Goal: Task Accomplishment & Management: Manage account settings

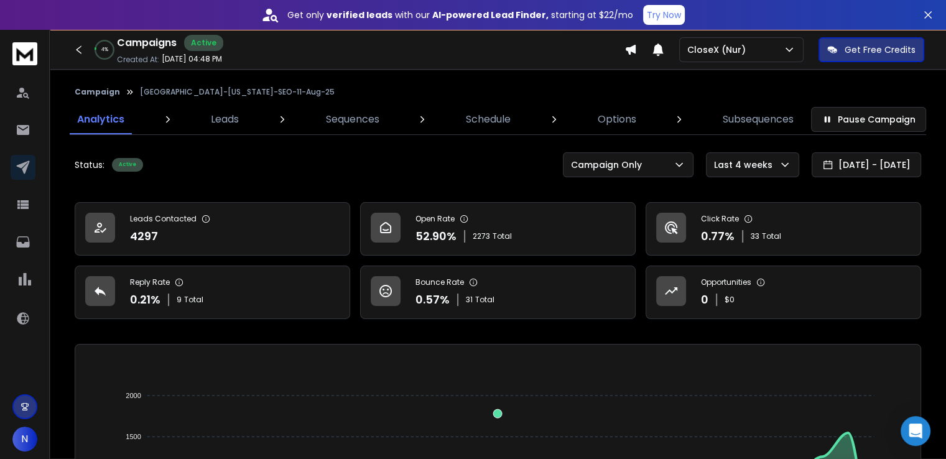
click at [382, 159] on div "Status: Active Pause Campaign Campaign Only Last 4 weeks 19 Jul 2025 - 16 Aug 2…" at bounding box center [498, 164] width 847 height 25
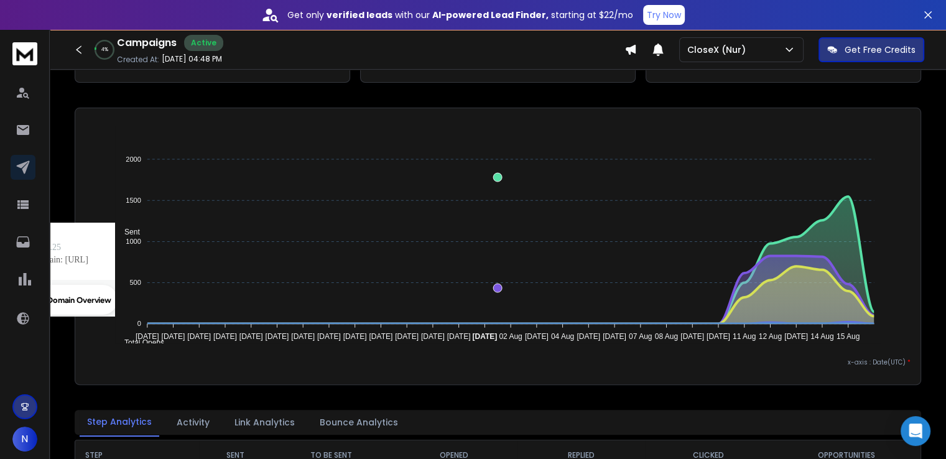
scroll to position [274, 0]
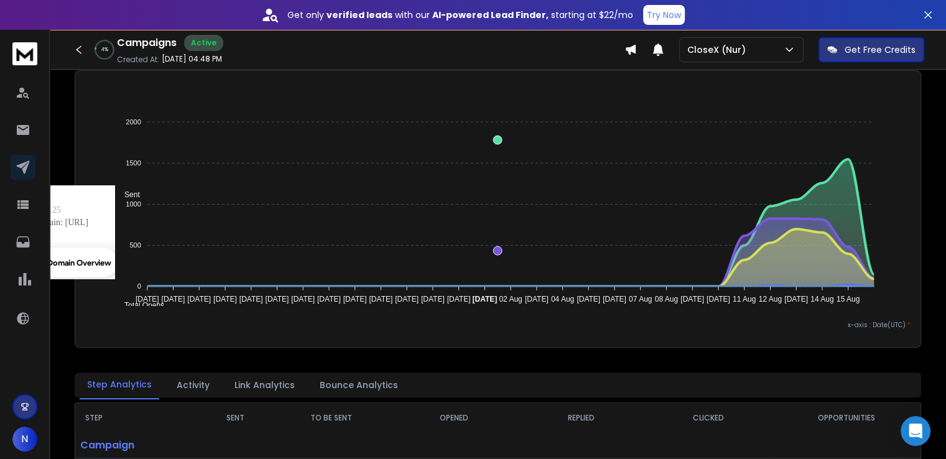
click at [56, 259] on div "Campaign USA-California-SEO-11-Aug-25 Analytics Leads Sequences Schedule Option…" at bounding box center [498, 267] width 896 height 943
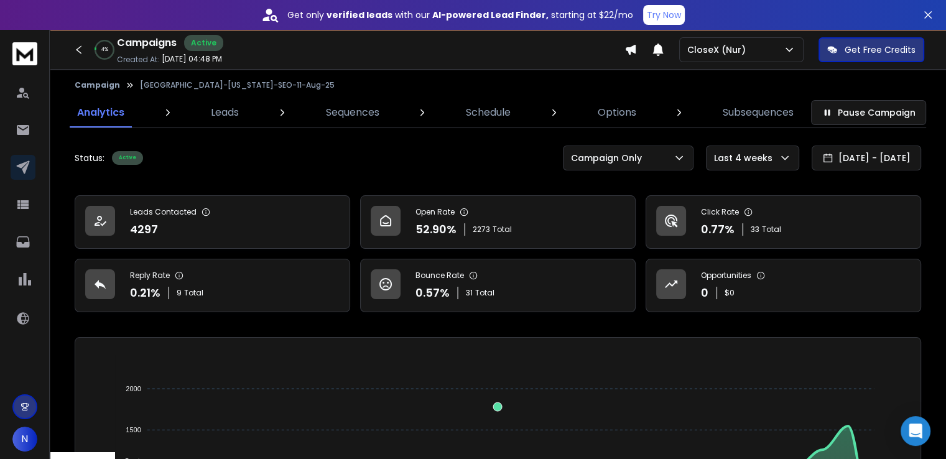
scroll to position [0, 0]
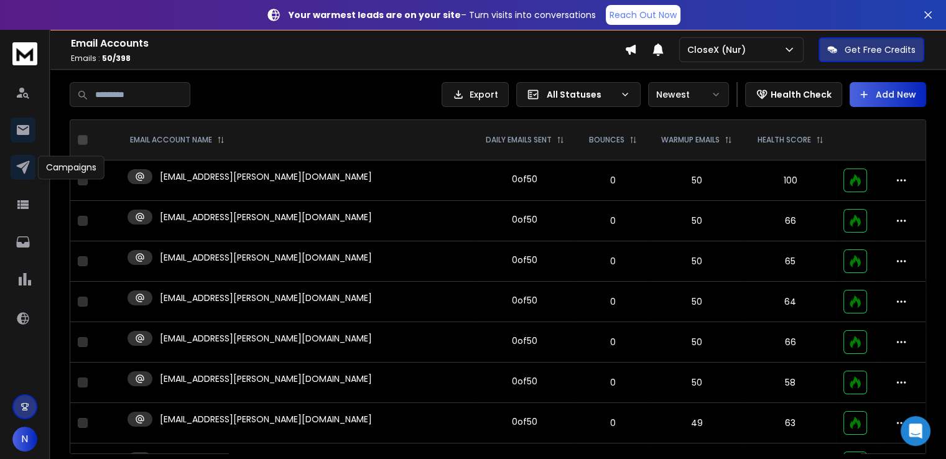
click at [21, 170] on icon at bounding box center [23, 167] width 15 height 15
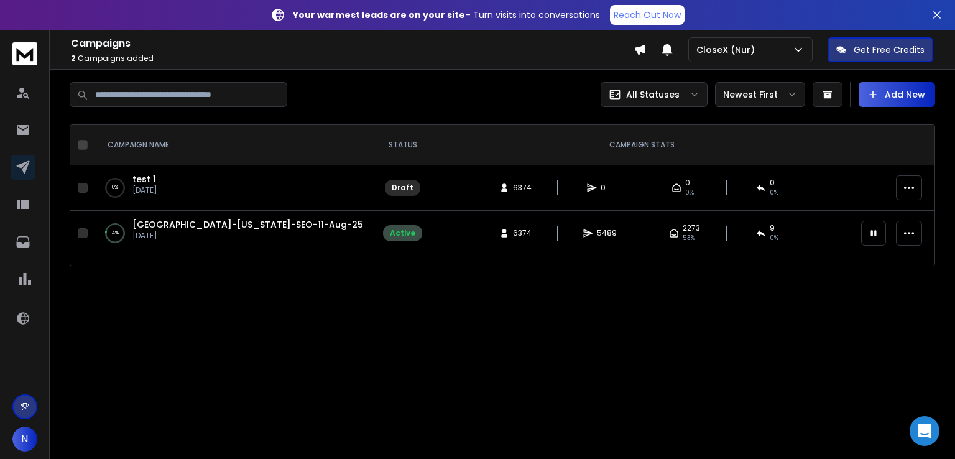
click at [215, 221] on span "[GEOGRAPHIC_DATA]-[US_STATE]-SEO-11-Aug-25" at bounding box center [247, 224] width 231 height 12
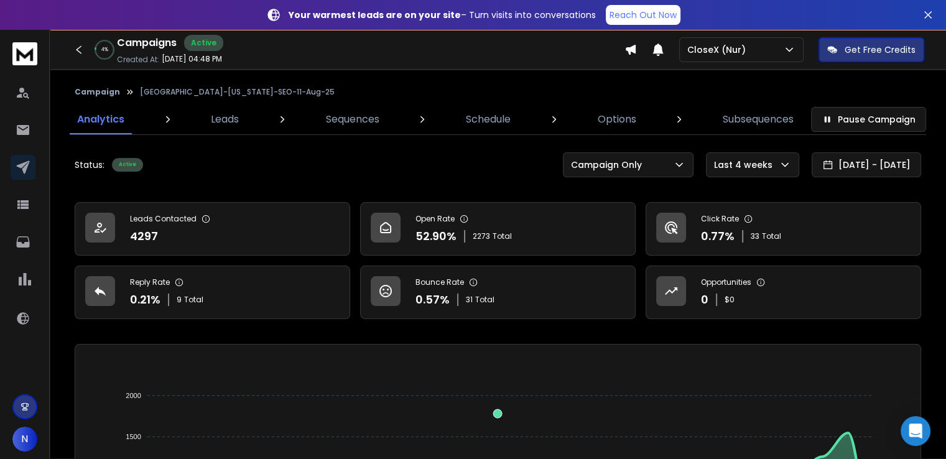
click at [453, 64] on div "4 % Campaigns Active Created At: Aug 07, 2025, 04:48 PM CloseX (Nur) Get Free C…" at bounding box center [473, 50] width 946 height 40
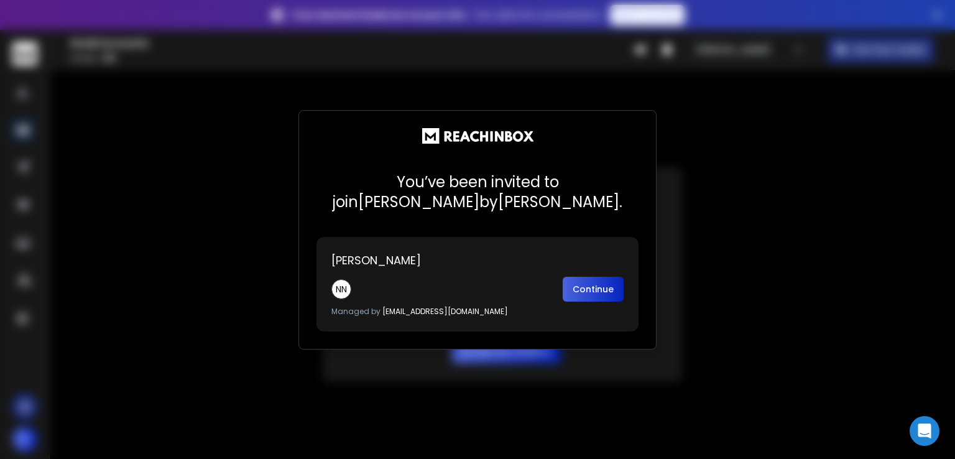
click at [585, 292] on button "Continue" at bounding box center [593, 289] width 61 height 25
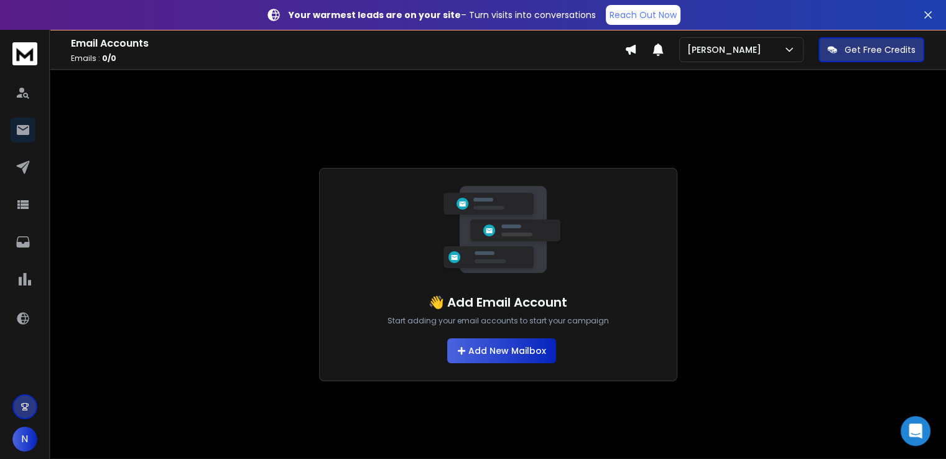
click at [702, 114] on div "👋 Add Email Account Start adding your email accounts to start your campaign Add…" at bounding box center [498, 274] width 857 height 384
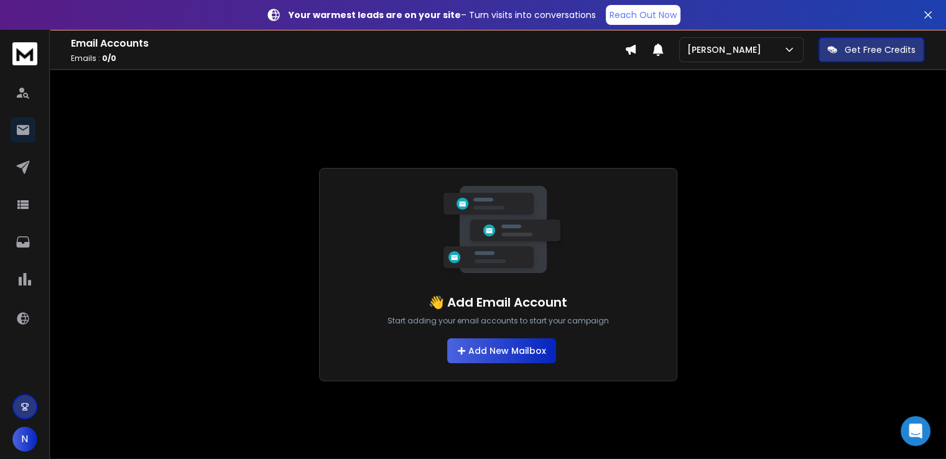
click at [376, 93] on div "👋 Add Email Account Start adding your email accounts to start your campaign Add…" at bounding box center [498, 274] width 857 height 384
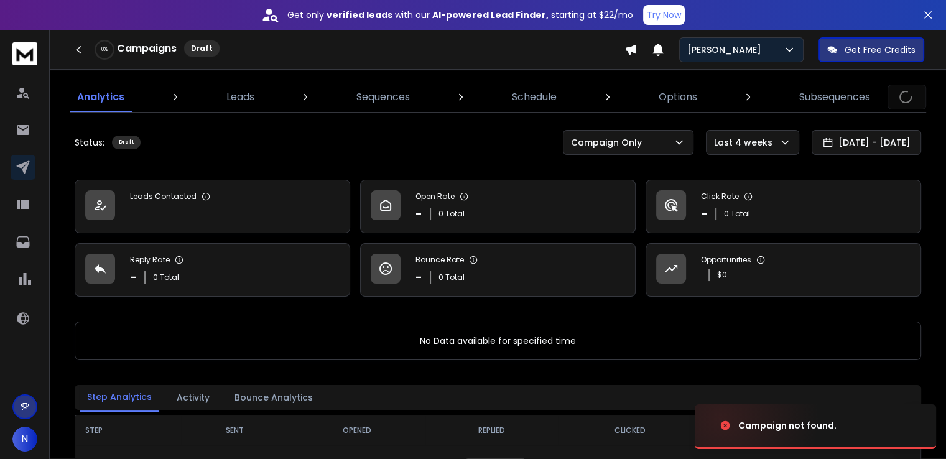
click at [781, 42] on button "Akram Mahmood" at bounding box center [741, 49] width 124 height 25
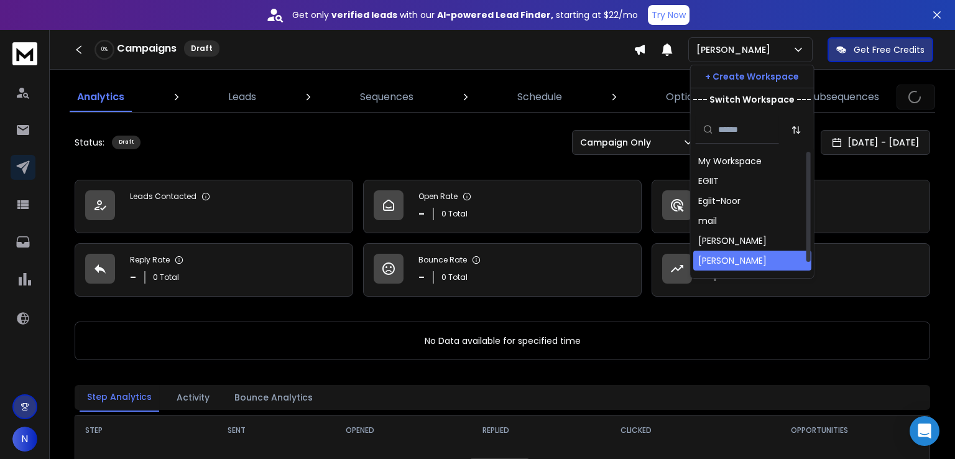
click at [810, 264] on div at bounding box center [809, 213] width 6 height 124
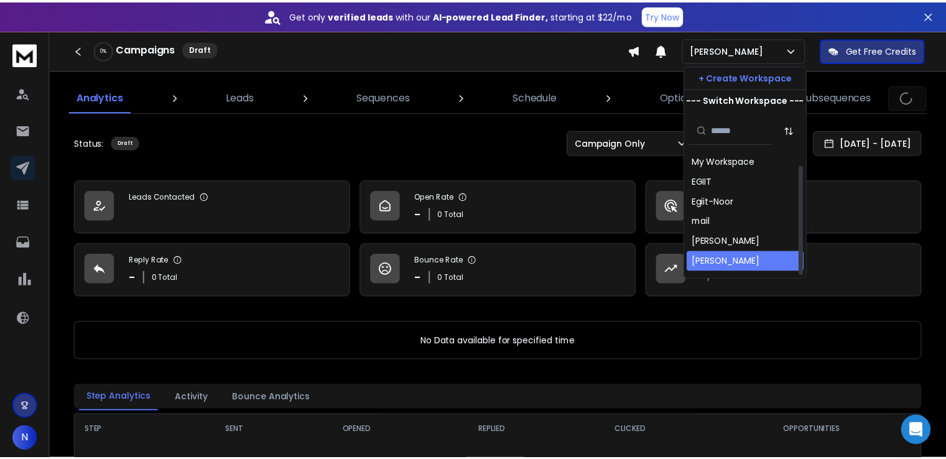
scroll to position [15, 0]
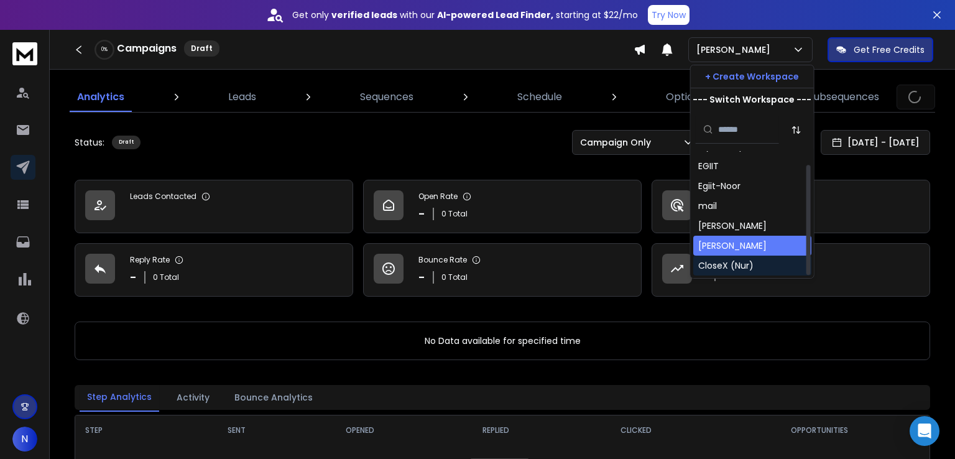
click at [750, 263] on div "CloseX (Nur)" at bounding box center [726, 265] width 55 height 12
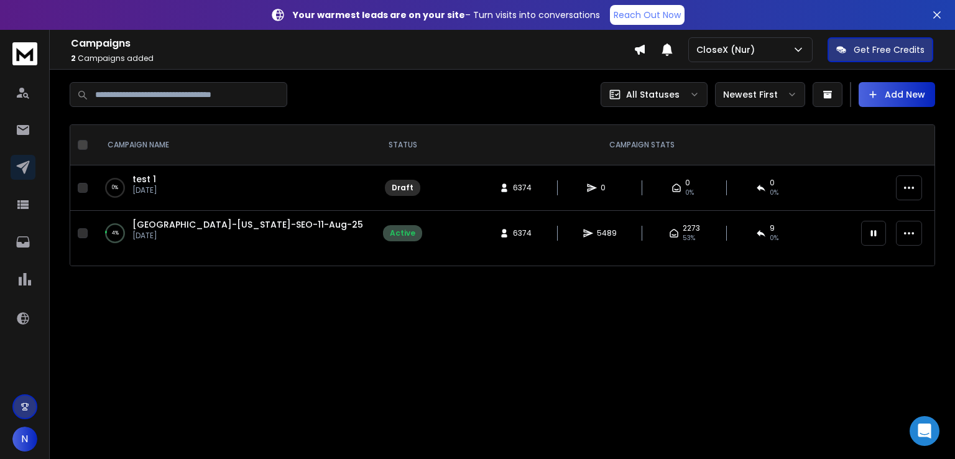
click at [215, 218] on span "[GEOGRAPHIC_DATA]-[US_STATE]-SEO-11-Aug-25" at bounding box center [247, 224] width 231 height 12
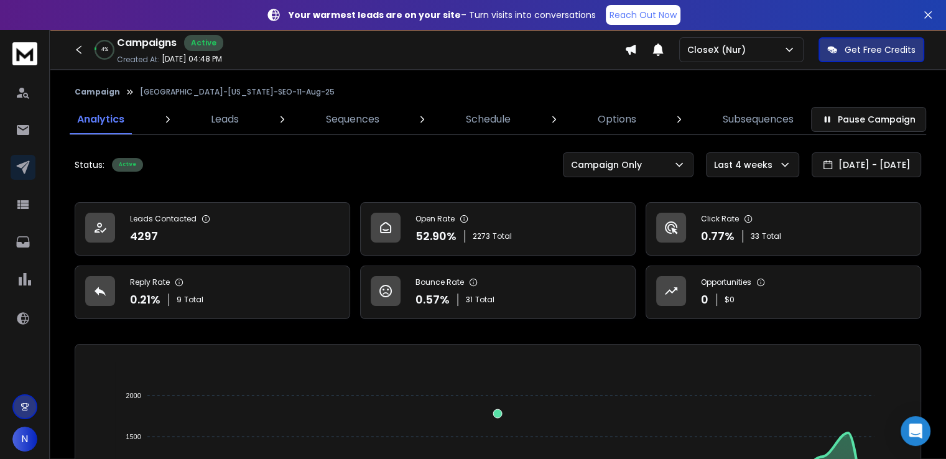
click at [330, 167] on div "Status: Active Pause Campaign Campaign Only Last 4 weeks 19 Jul 2025 - 16 Aug 2…" at bounding box center [498, 164] width 847 height 25
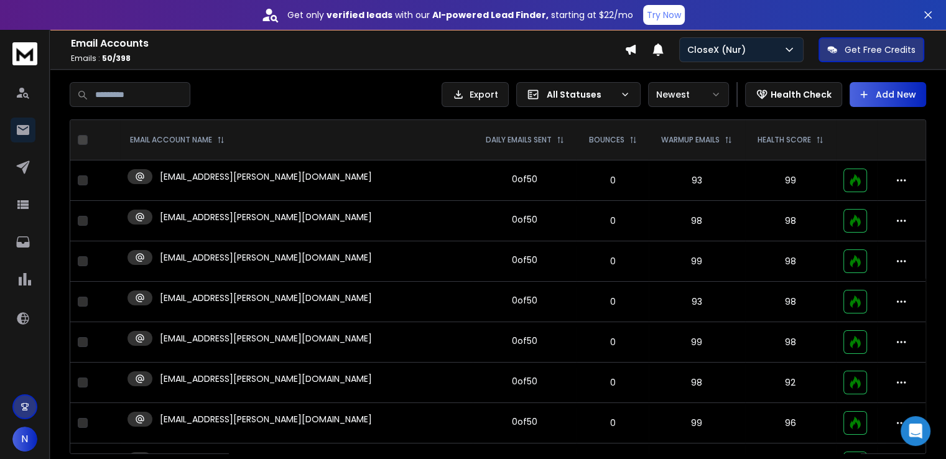
click at [779, 52] on div "CloseX (Nur)" at bounding box center [741, 50] width 108 height 12
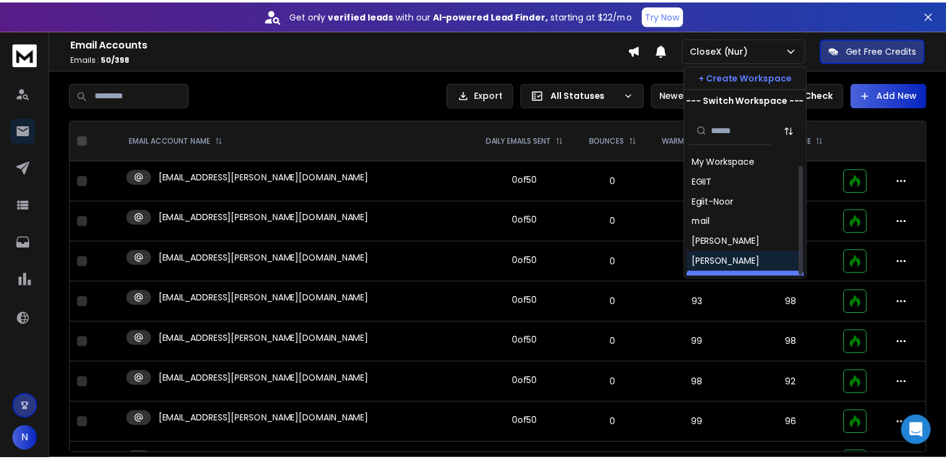
scroll to position [15, 0]
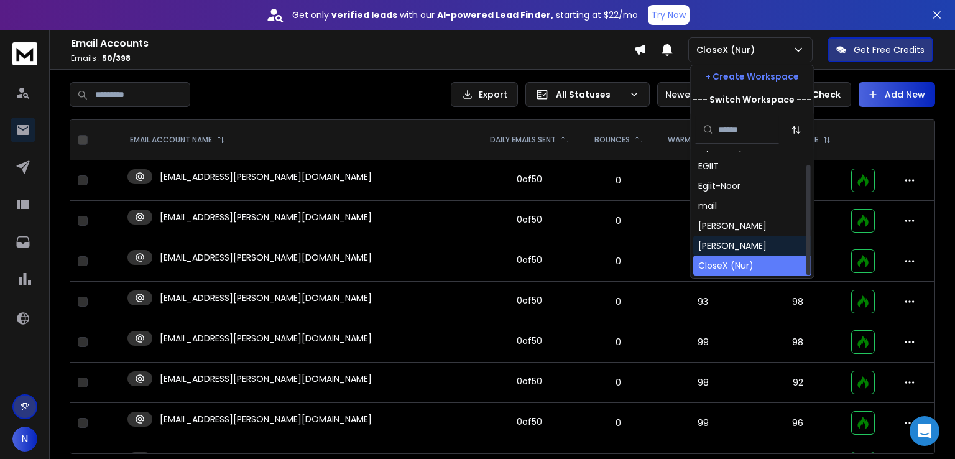
click at [809, 266] on div at bounding box center [809, 213] width 6 height 124
click at [749, 243] on div "[PERSON_NAME]" at bounding box center [733, 245] width 68 height 12
